Goal: Communication & Community: Answer question/provide support

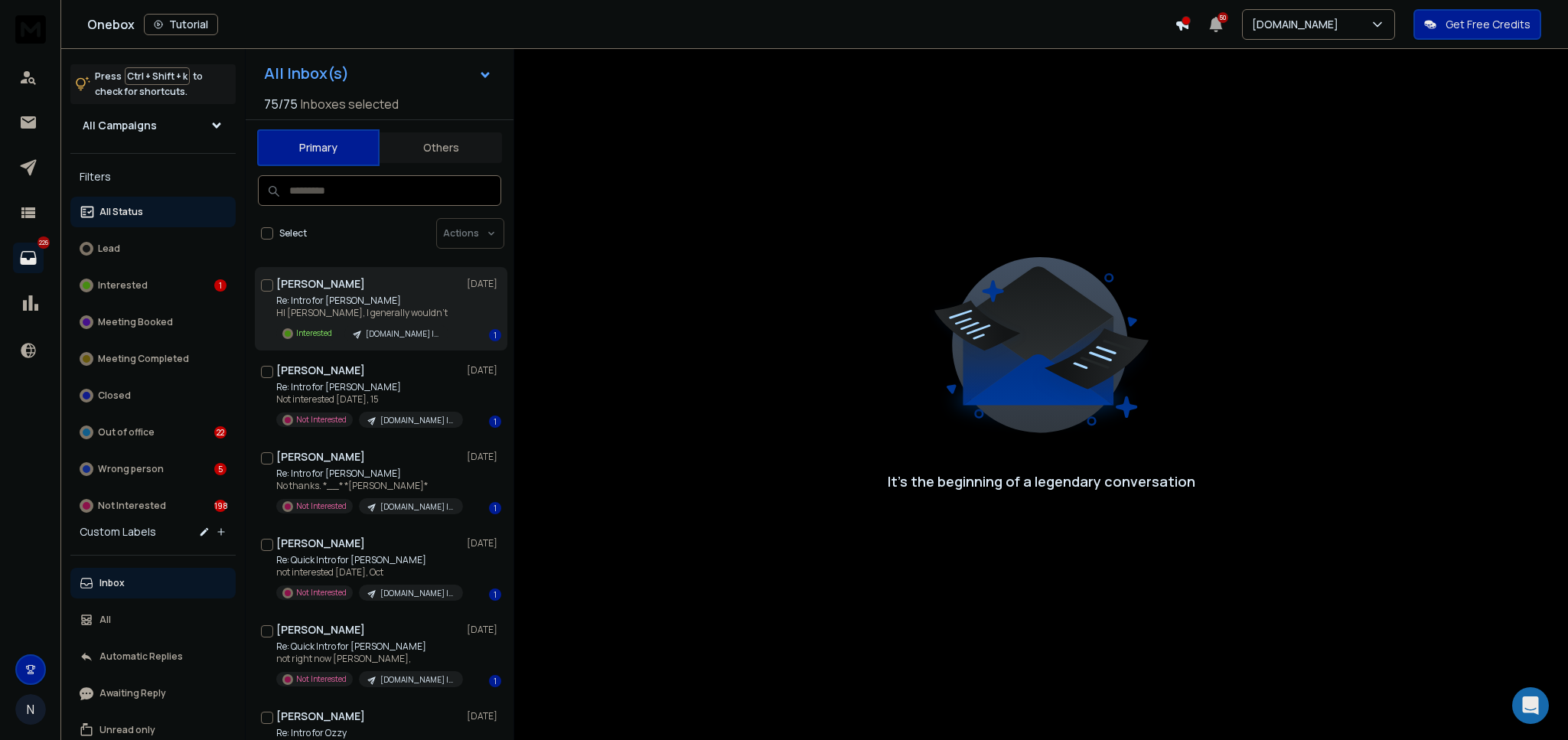
click at [414, 295] on p "Re: Intro for [PERSON_NAME]" at bounding box center [362, 301] width 172 height 13
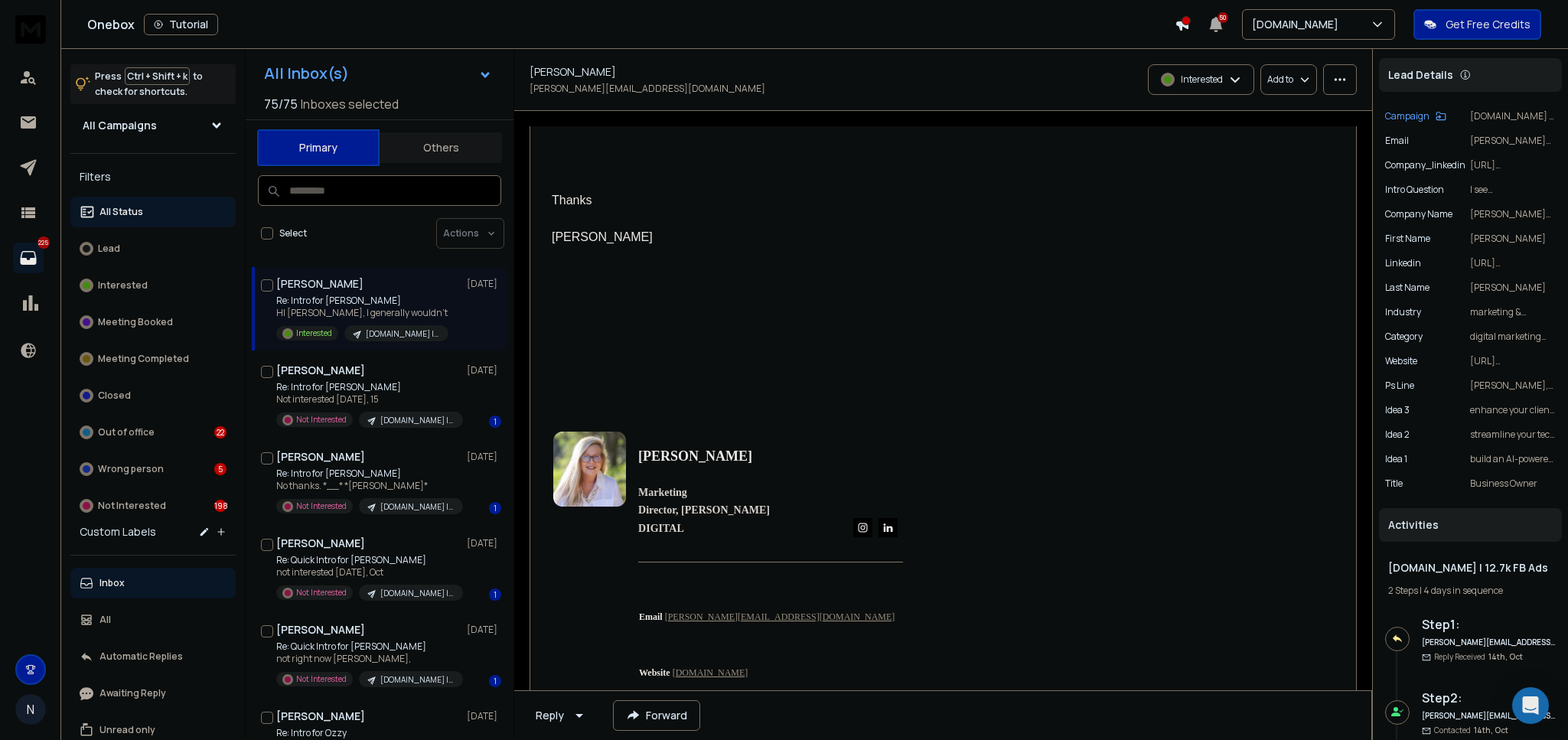
scroll to position [229, 0]
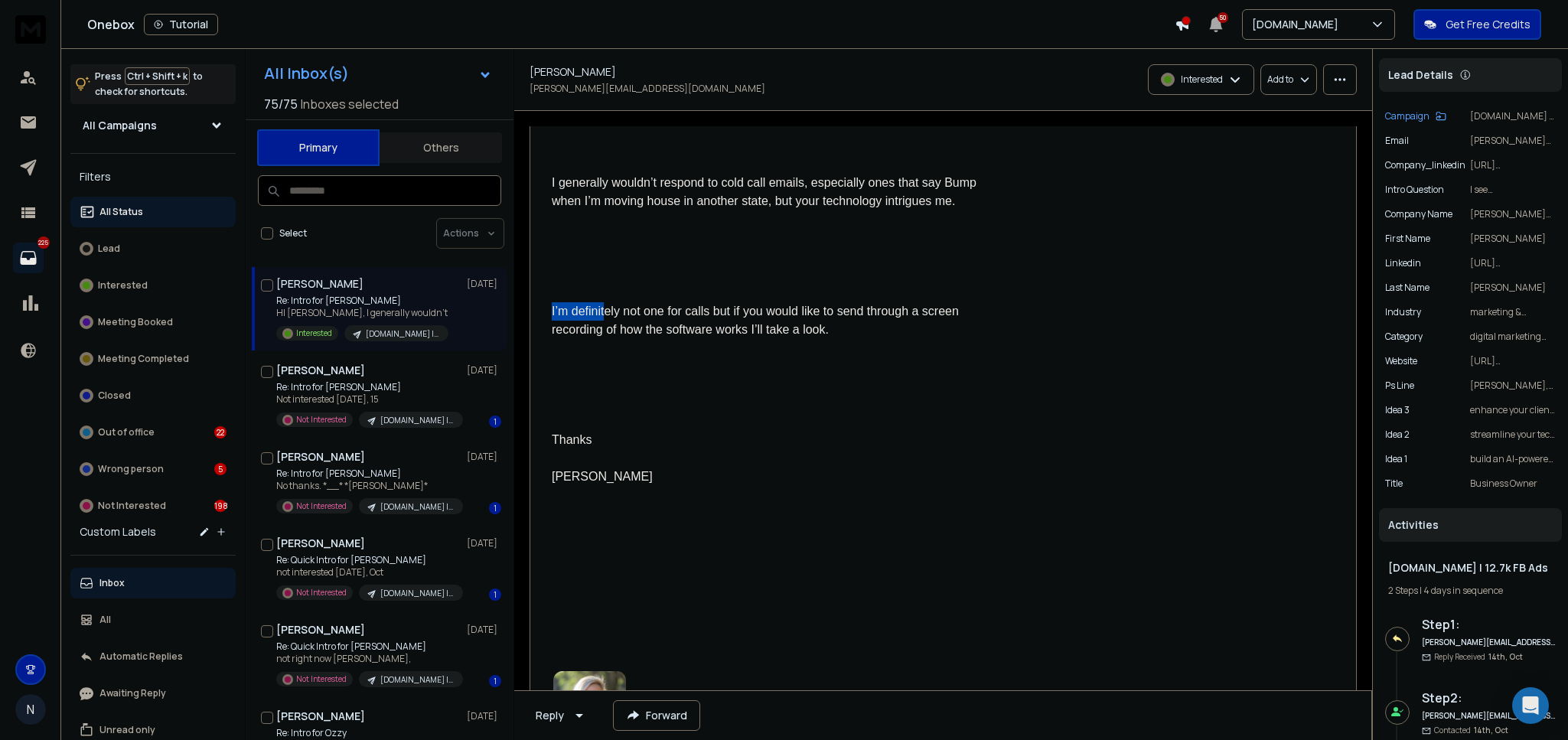
drag, startPoint x: 600, startPoint y: 358, endPoint x: 732, endPoint y: 354, distance: 132.1
click at [732, 339] on div "I’m definitely not one for calls but if you would like to send through a screen…" at bounding box center [775, 321] width 447 height 37
click at [809, 339] on div "I’m definitely not one for calls but if you would like to send through a screen…" at bounding box center [775, 321] width 447 height 37
click at [812, 339] on div "I’m definitely not one for calls but if you would like to send through a screen…" at bounding box center [775, 321] width 447 height 37
click at [783, 339] on div "I’m definitely not one for calls but if you would like to send through a screen…" at bounding box center [775, 321] width 447 height 37
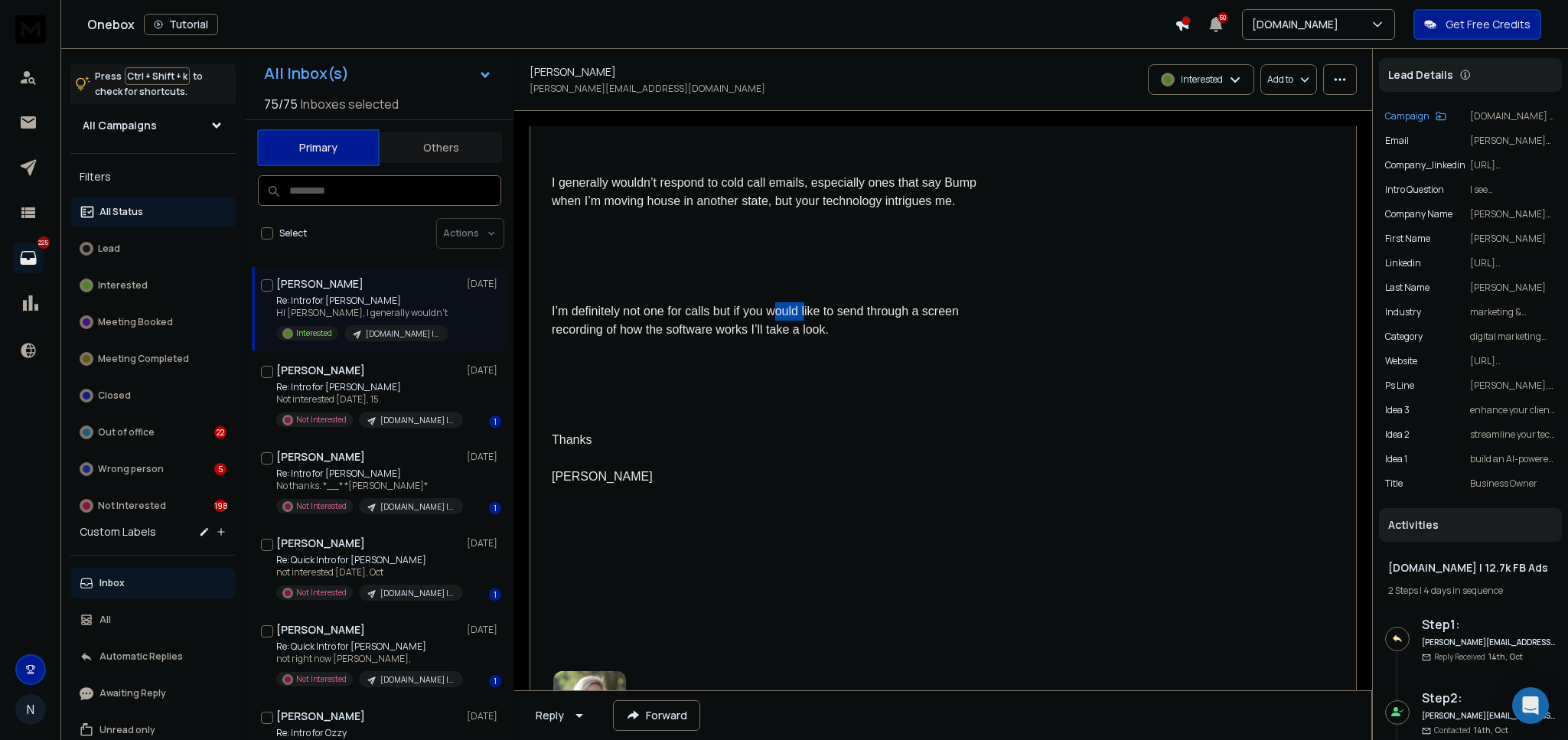
click at [781, 339] on div "I’m definitely not one for calls but if you would like to send through a screen…" at bounding box center [775, 321] width 447 height 37
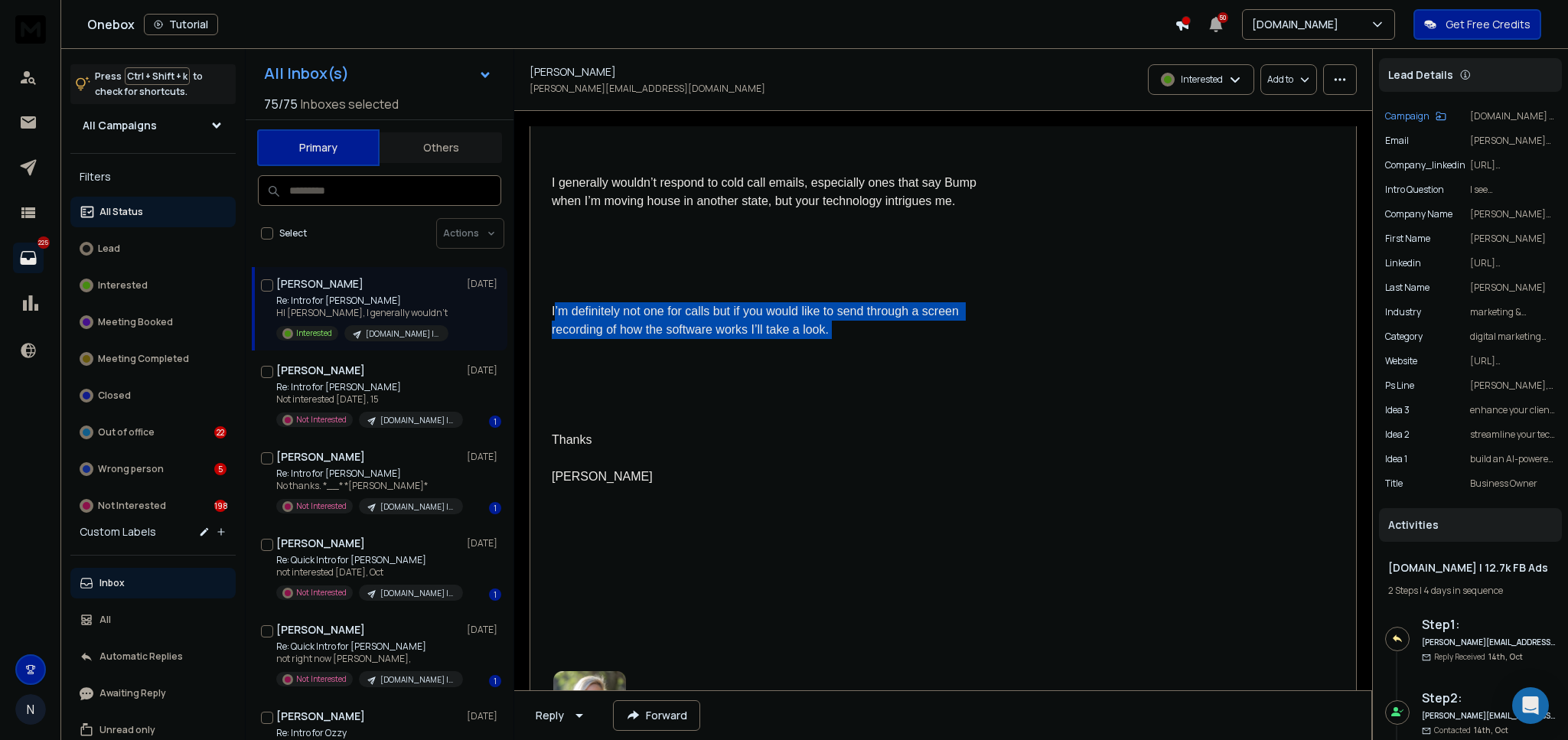
click at [781, 339] on div "I’m definitely not one for calls but if you would like to send through a screen…" at bounding box center [775, 321] width 447 height 37
click at [857, 339] on div "I’m definitely not one for calls but if you would like to send through a screen…" at bounding box center [775, 321] width 447 height 37
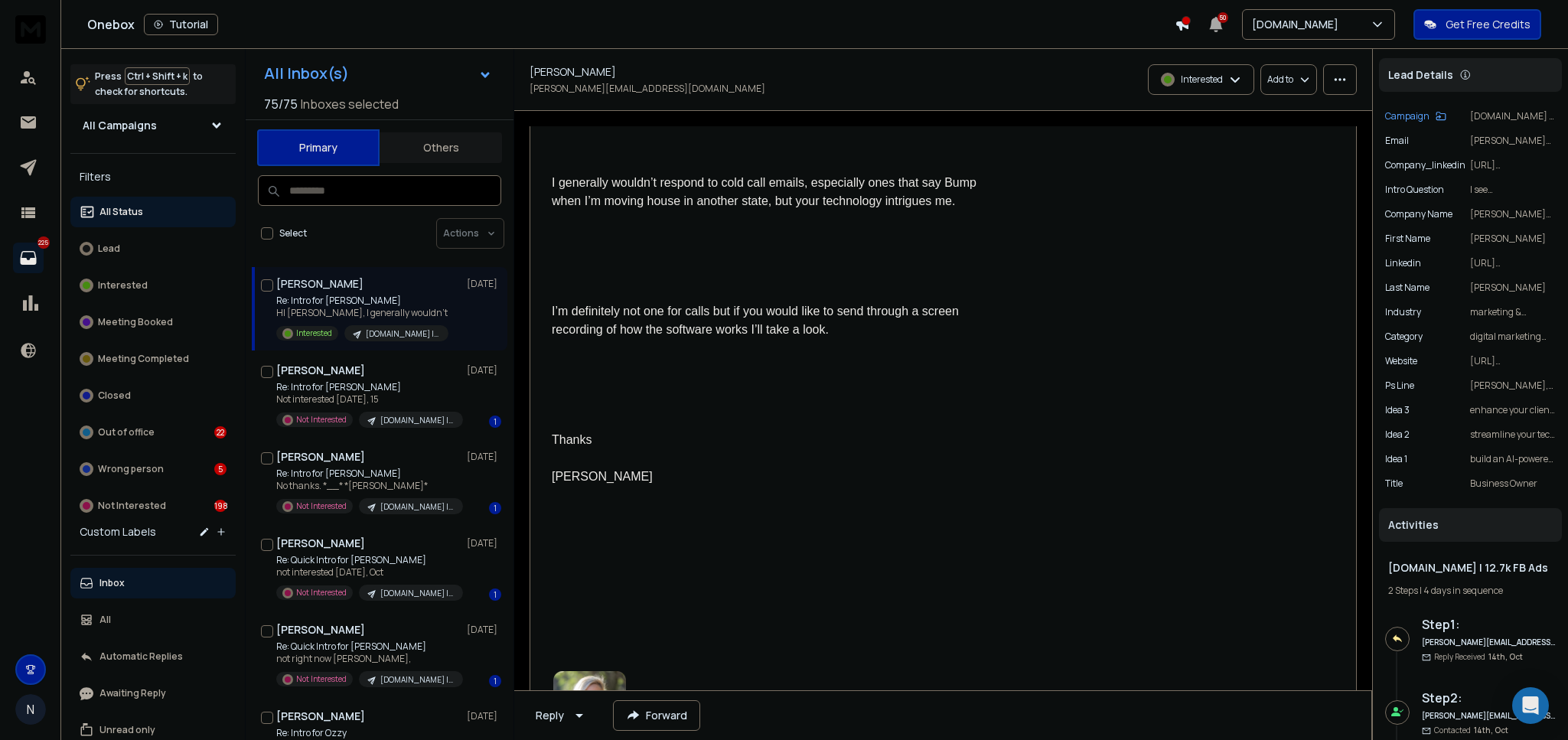
drag, startPoint x: 843, startPoint y: 386, endPoint x: 553, endPoint y: 366, distance: 290.7
click at [553, 339] on div "I’m definitely not one for calls but if you would like to send through a screen…" at bounding box center [775, 321] width 447 height 37
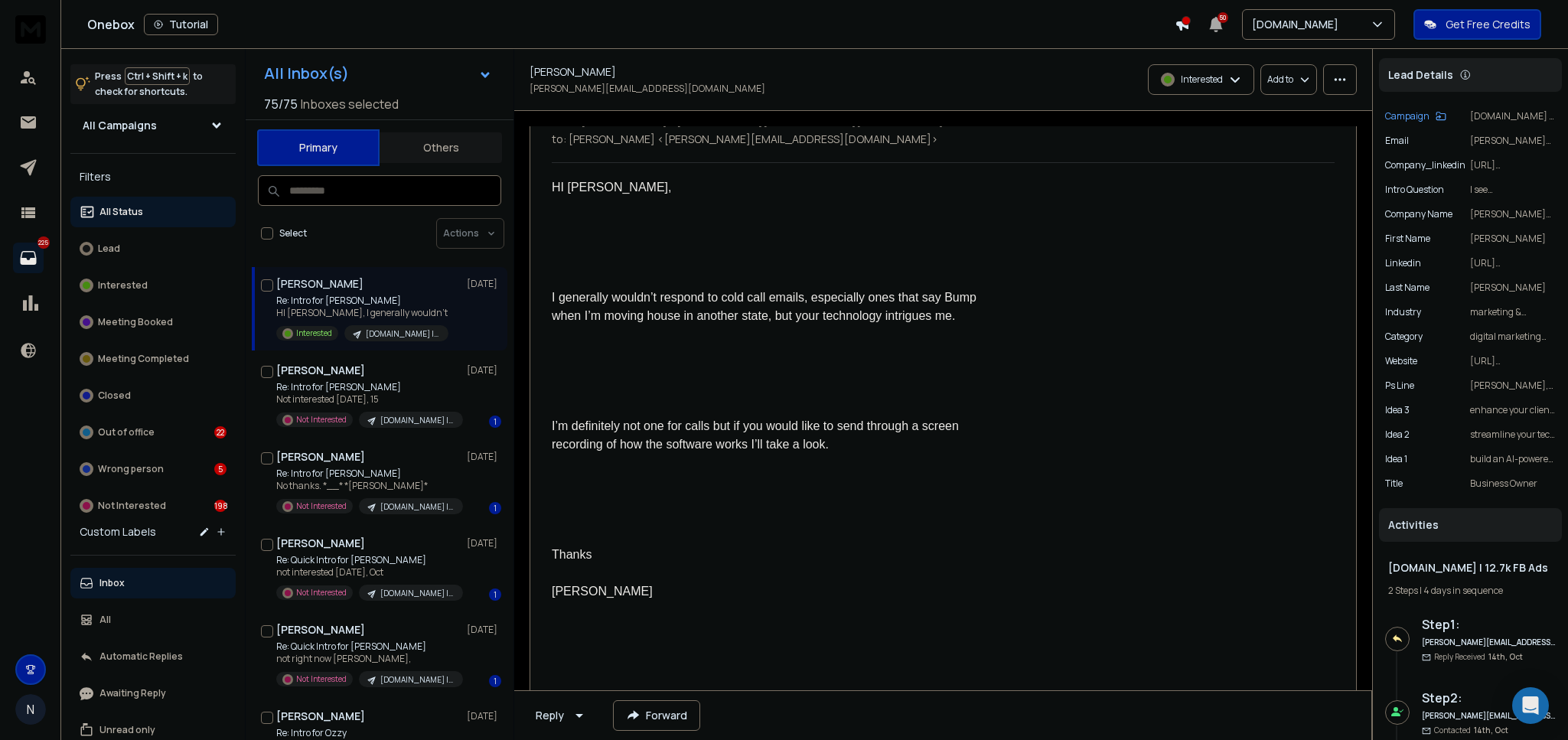
scroll to position [0, 0]
